Goal: Task Accomplishment & Management: Manage account settings

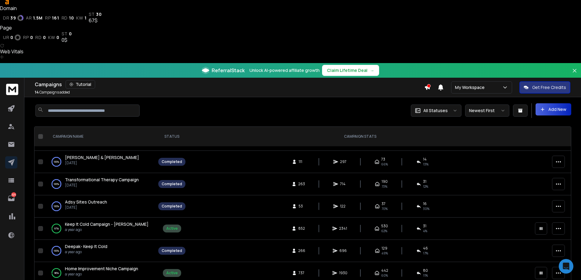
scroll to position [30, 0]
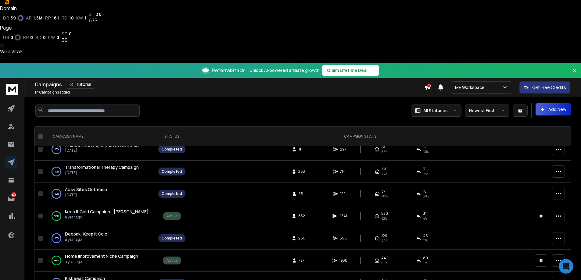
click at [87, 276] on span "Bisbeeaz Campaign" at bounding box center [85, 279] width 40 height 6
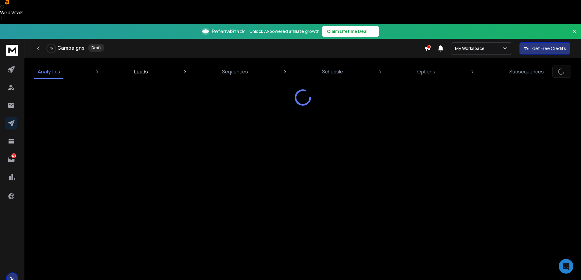
click at [135, 68] on p "Leads" at bounding box center [141, 71] width 14 height 7
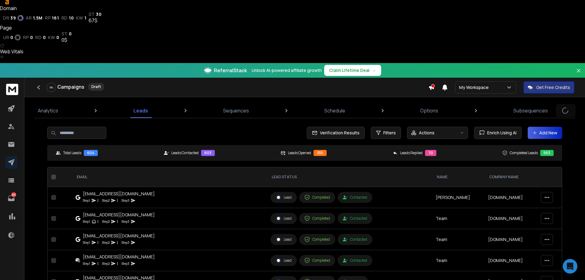
click at [538, 127] on button "Add New" at bounding box center [545, 133] width 34 height 12
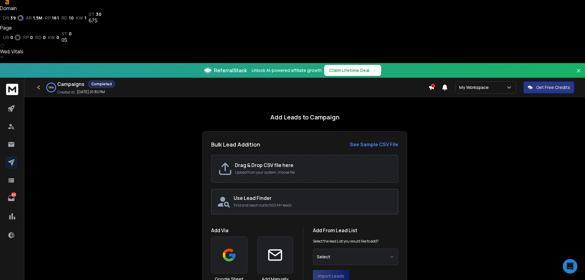
click at [246, 170] on p "Upload from your system, choose file" at bounding box center [313, 172] width 157 height 5
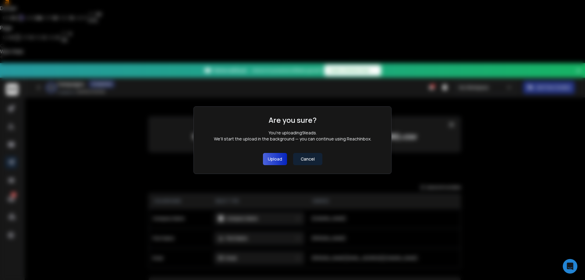
click at [274, 158] on button "Upload" at bounding box center [275, 159] width 24 height 12
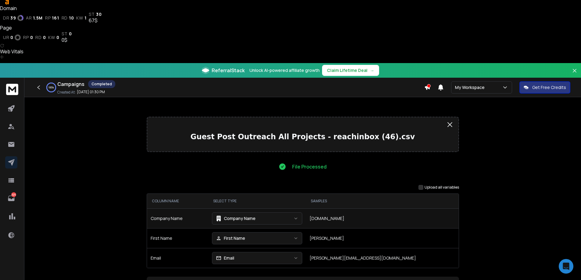
scroll to position [11, 0]
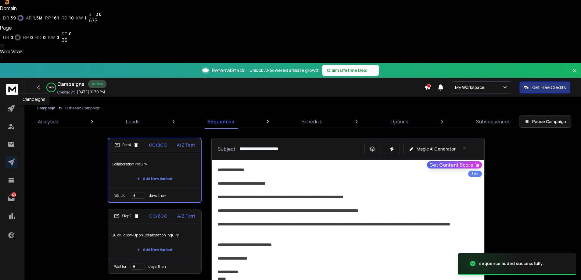
click at [11, 159] on icon at bounding box center [11, 162] width 7 height 7
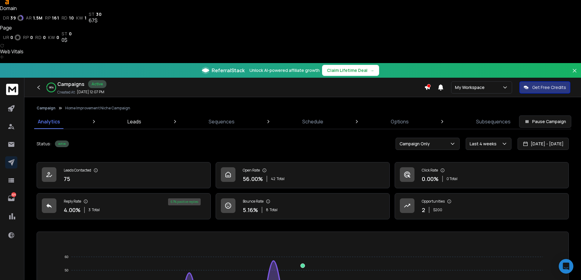
click at [135, 118] on p "Leads" at bounding box center [134, 121] width 14 height 7
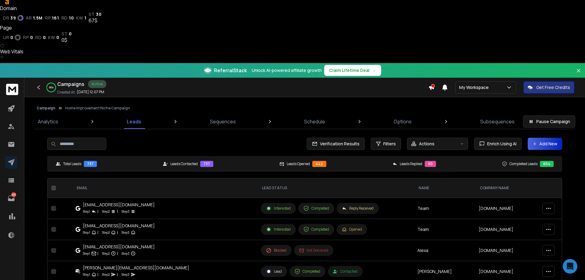
click at [545, 138] on button "Add New" at bounding box center [545, 144] width 34 height 12
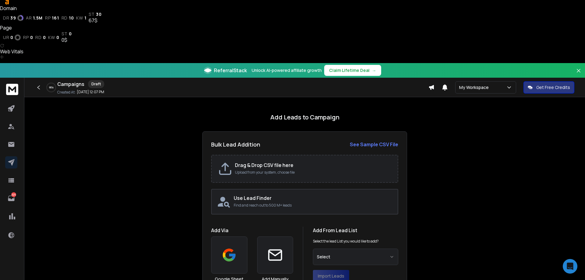
click at [263, 162] on div "Drag & Drop CSV file here Upload from your system, choose file" at bounding box center [313, 169] width 157 height 15
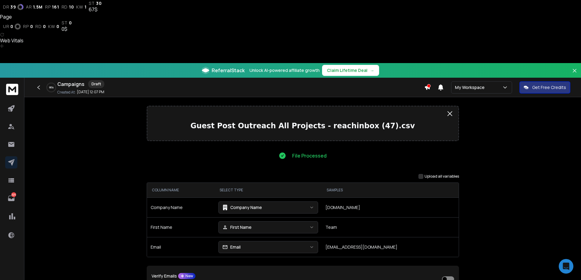
scroll to position [17, 0]
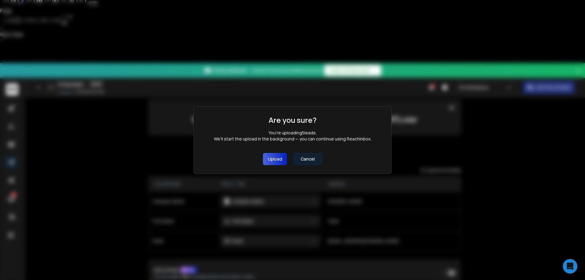
click at [274, 162] on button "Upload" at bounding box center [275, 159] width 24 height 12
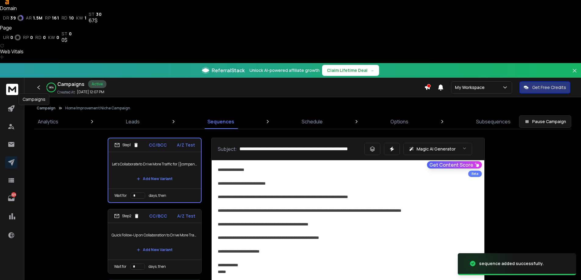
click at [5, 156] on link at bounding box center [11, 162] width 12 height 12
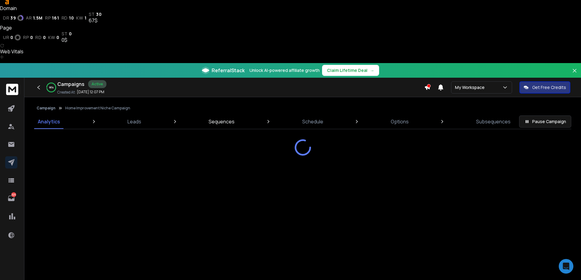
click at [224, 118] on p "Sequences" at bounding box center [222, 121] width 26 height 7
